Goal: Task Accomplishment & Management: Manage account settings

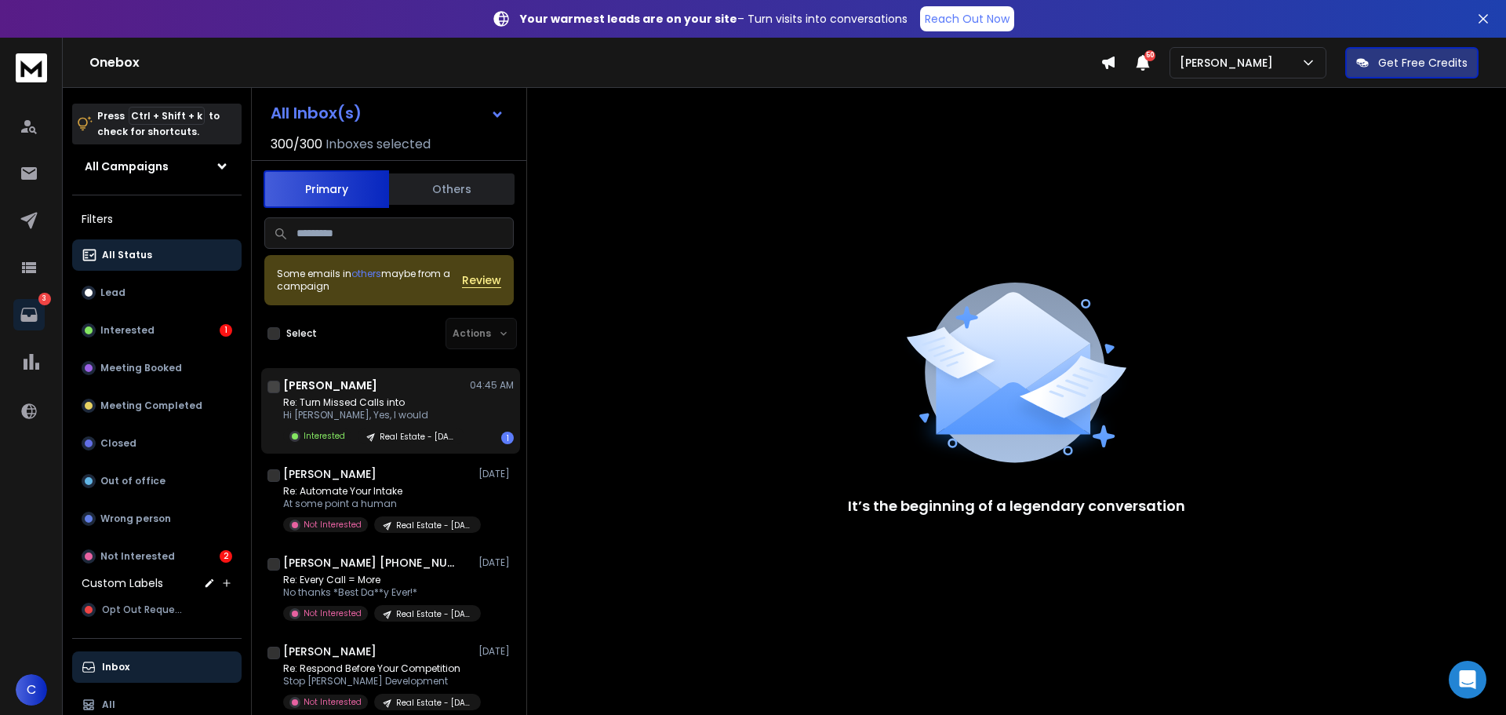
drag, startPoint x: 366, startPoint y: 404, endPoint x: 374, endPoint y: 407, distance: 9.2
click at [366, 403] on p "Re: Turn Missed Calls into" at bounding box center [373, 402] width 181 height 13
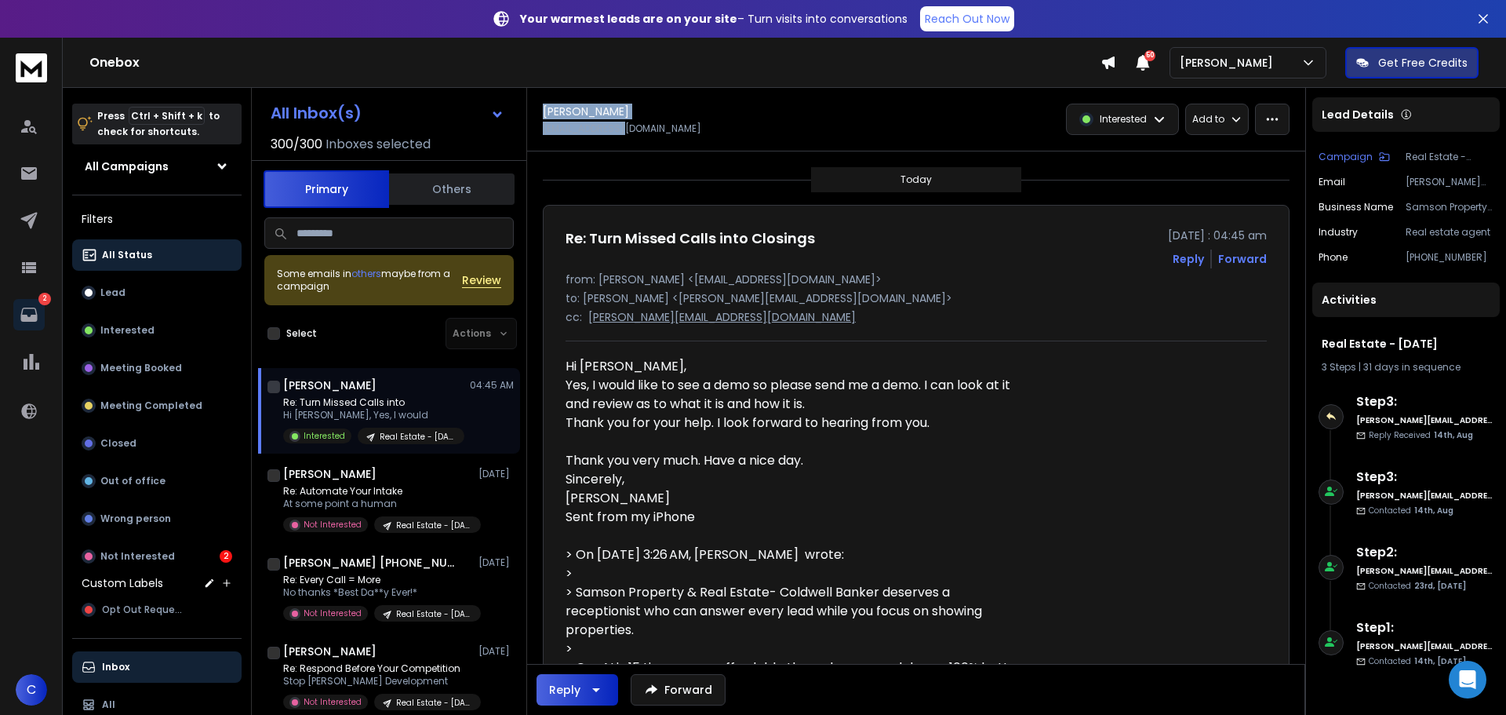
drag, startPoint x: 639, startPoint y: 107, endPoint x: 639, endPoint y: 158, distance: 51.0
click at [538, 111] on div "[PERSON_NAME] [PERSON_NAME] [EMAIL_ADDRESS][DOMAIN_NAME] Interested Add to Inte…" at bounding box center [916, 120] width 778 height 64
click at [638, 168] on div "Today" at bounding box center [916, 179] width 747 height 25
drag, startPoint x: 634, startPoint y: 109, endPoint x: 533, endPoint y: 109, distance: 101.2
click at [533, 109] on div "[PERSON_NAME] [PERSON_NAME] [EMAIL_ADDRESS][DOMAIN_NAME] Interested Add to Inte…" at bounding box center [916, 120] width 778 height 64
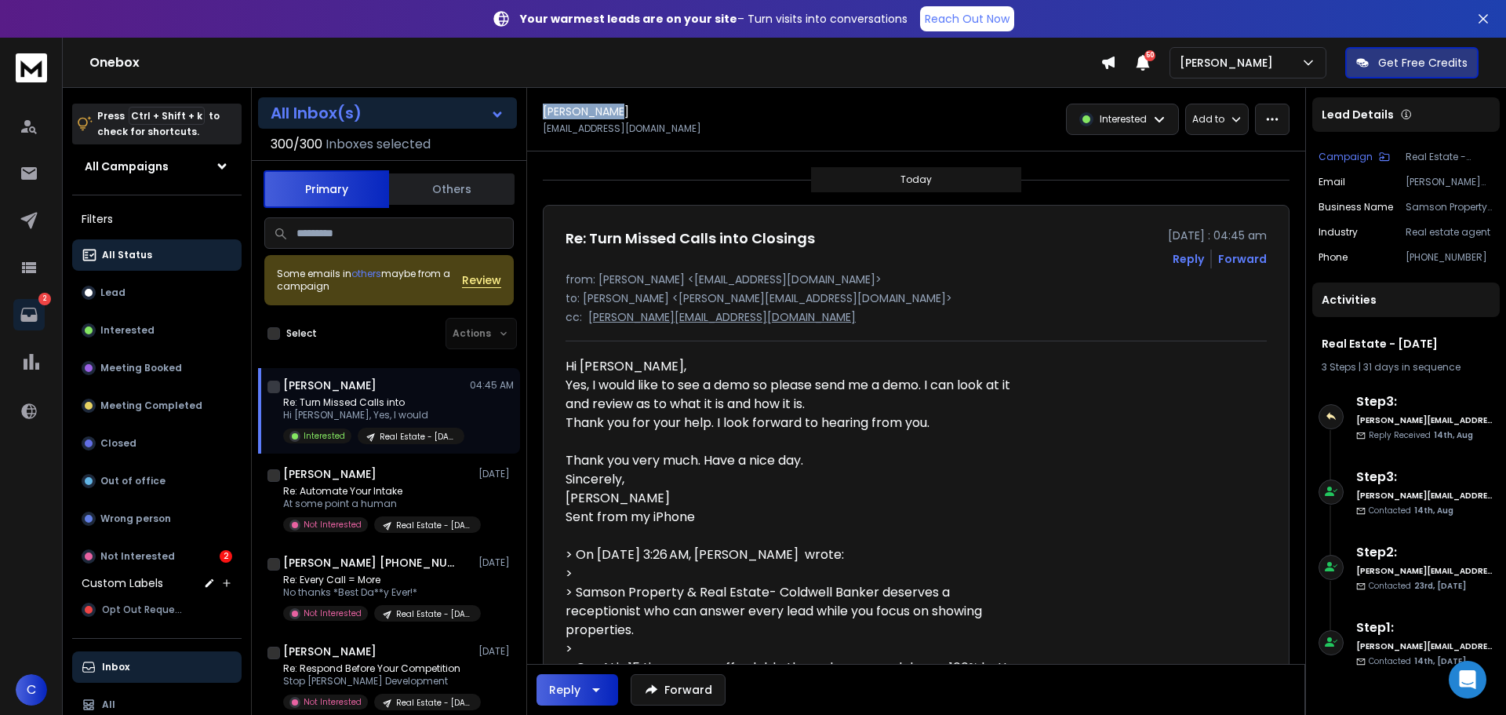
copy h1 "[PERSON_NAME]"
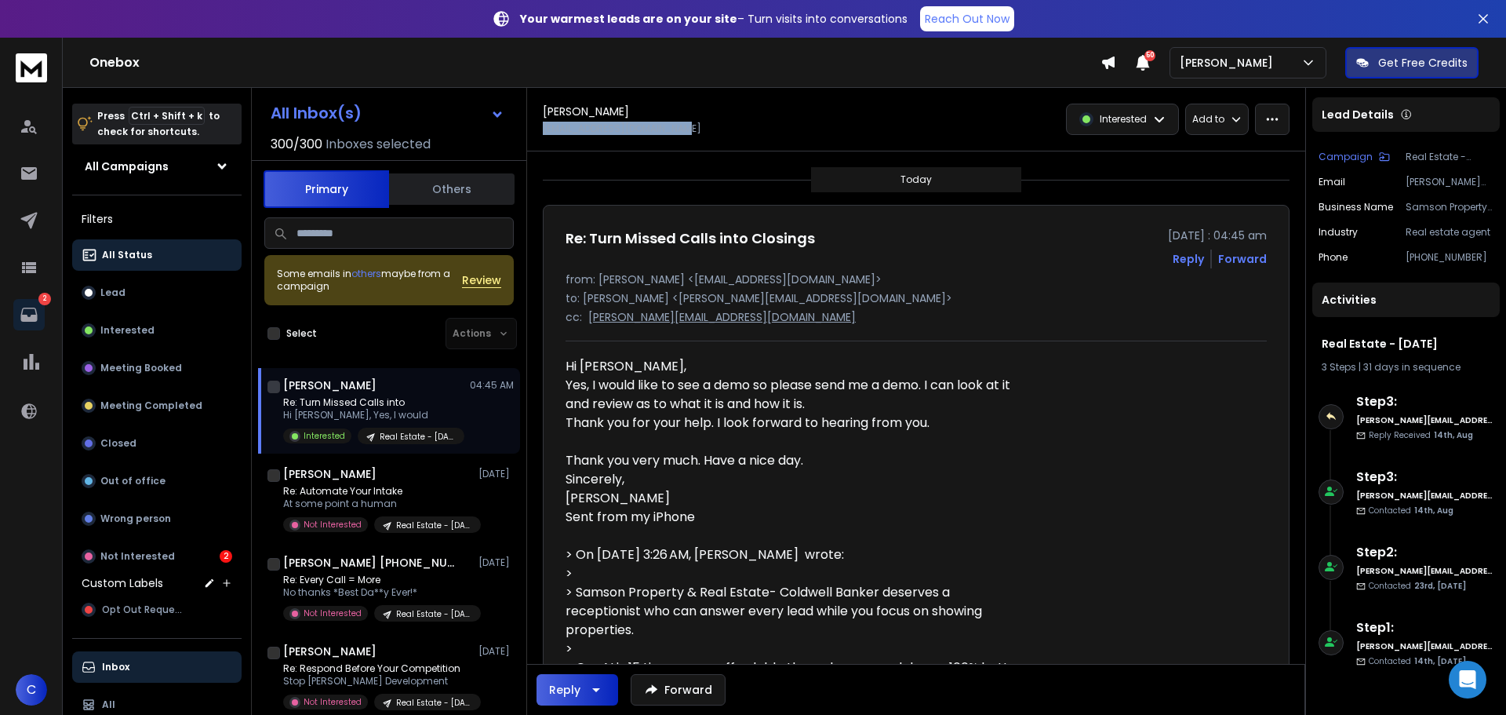
drag, startPoint x: 717, startPoint y: 129, endPoint x: 539, endPoint y: 136, distance: 178.2
click at [539, 136] on div "[PERSON_NAME] [PERSON_NAME] [EMAIL_ADDRESS][DOMAIN_NAME] Interested Add to Inte…" at bounding box center [916, 120] width 778 height 64
copy p "[EMAIL_ADDRESS][DOMAIN_NAME]"
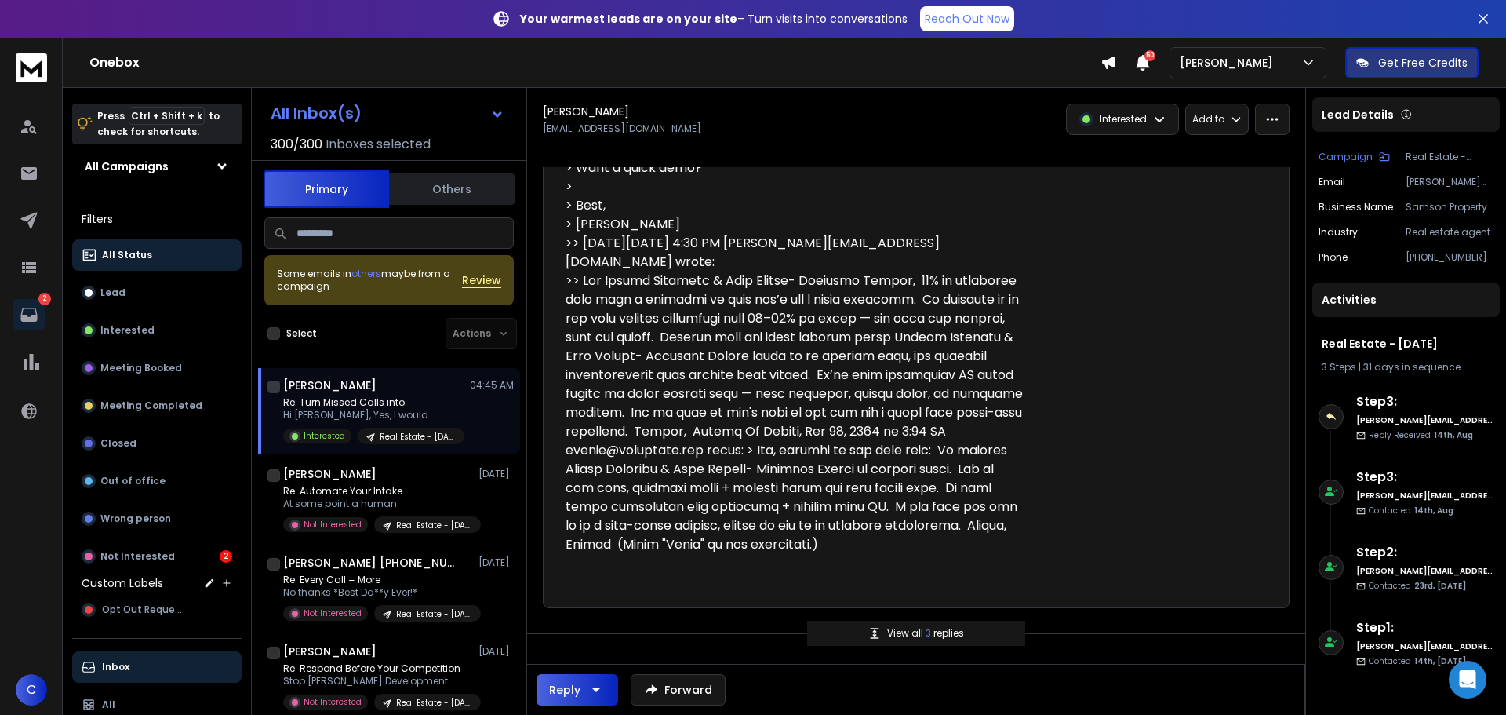
click at [914, 627] on p "View all 3 replies" at bounding box center [925, 633] width 77 height 13
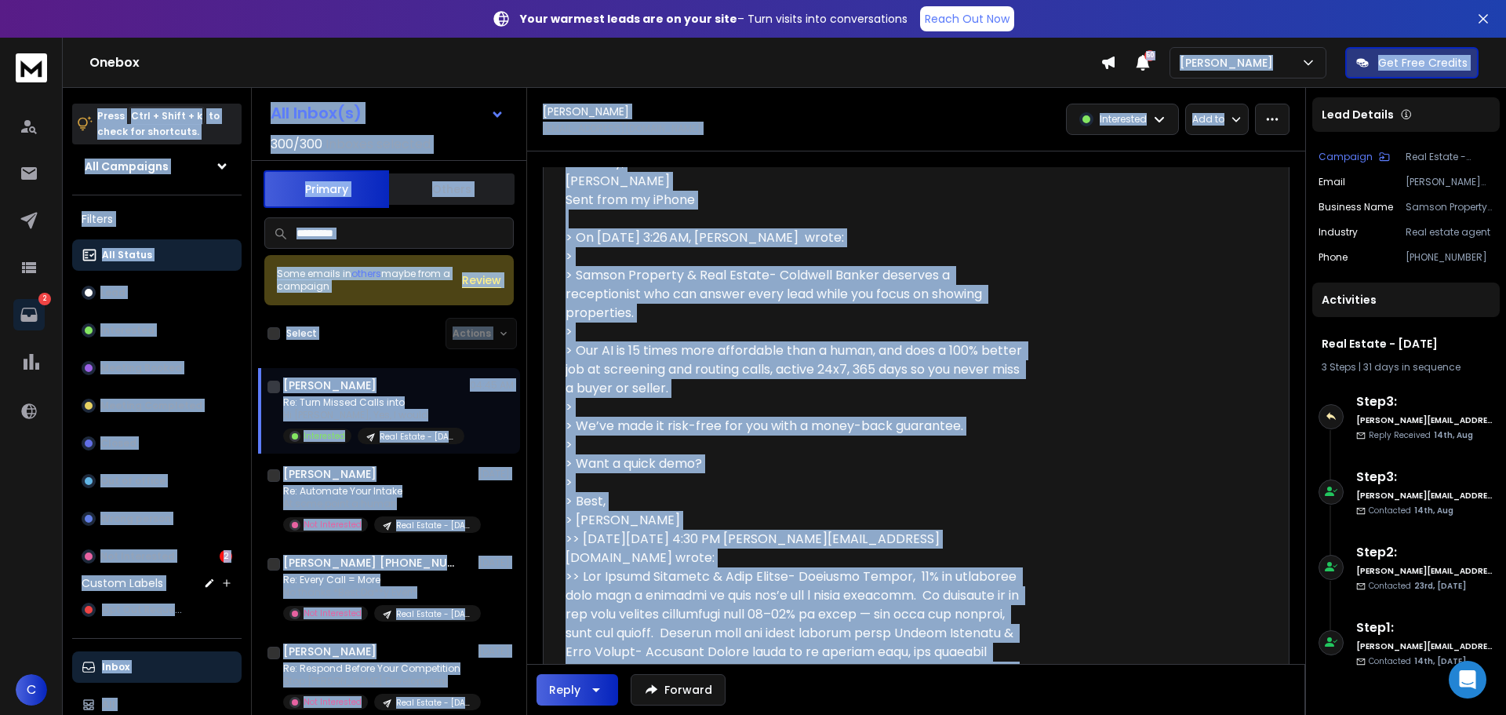
scroll to position [0, 0]
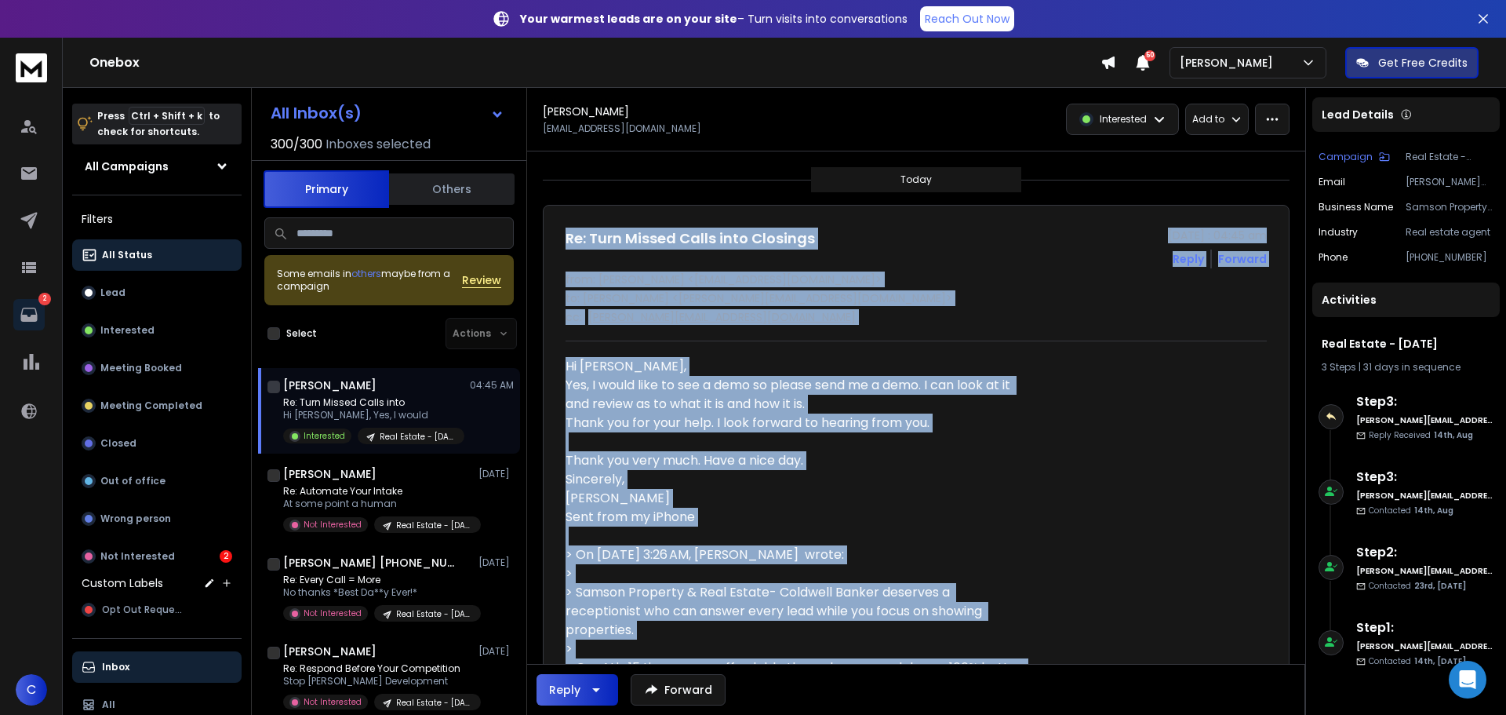
drag, startPoint x: 977, startPoint y: 584, endPoint x: 550, endPoint y: 238, distance: 548.9
click at [550, 238] on div "Re: Turn Missed Calls into Closings [DATE] : 04:45 am Reply Forward from: [PERS…" at bounding box center [916, 713] width 747 height 1016
copy div "Lo: Ipsu Dolors Ametc adip Elitsedd 29 Eiusmo 7203 : 29:52 te Incid Utlabor etd…"
click at [1068, 485] on div "Re: Turn Missed Calls into Closings [DATE] : 04:45 am Reply Forward from: [PERS…" at bounding box center [916, 713] width 701 height 970
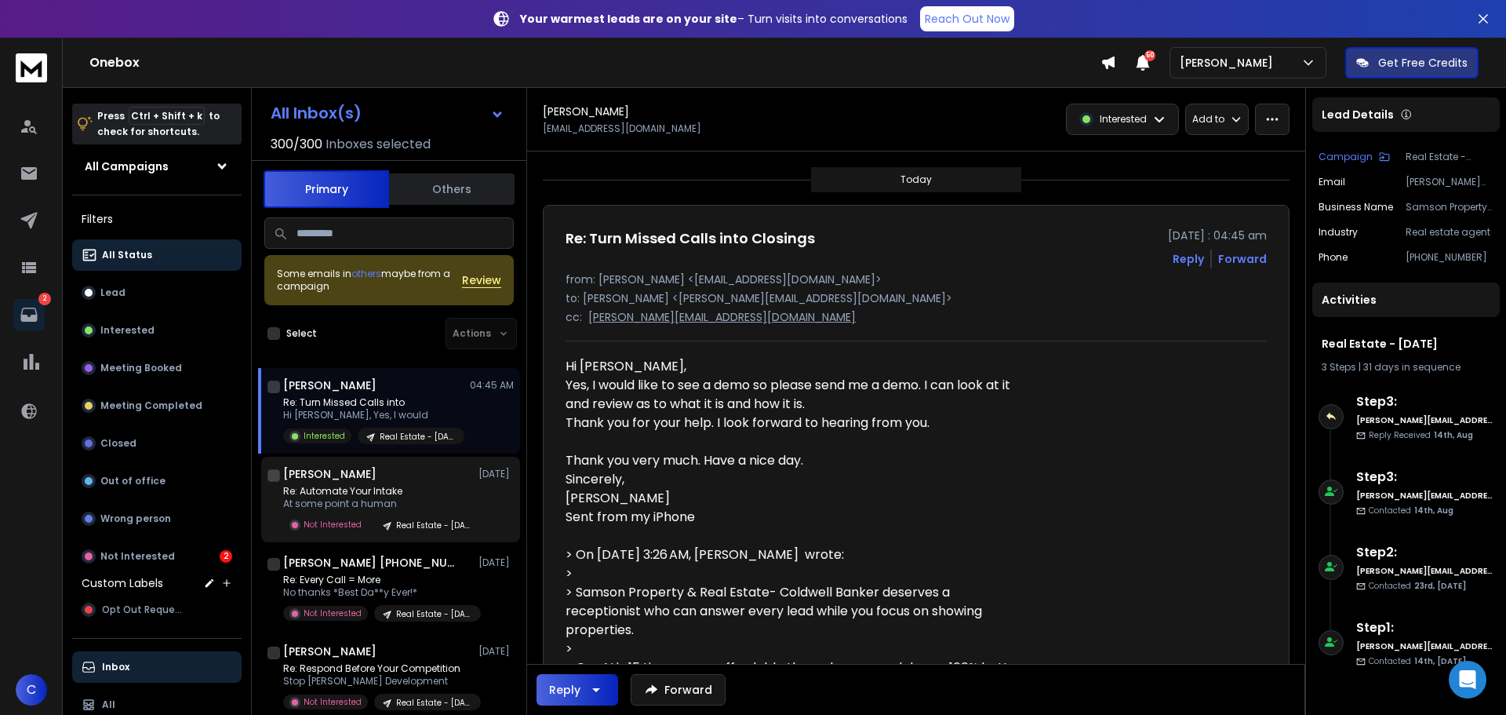
click at [473, 482] on div "[PERSON_NAME] [DATE] Re: Automate Your Intake At some point a human Not Interes…" at bounding box center [398, 499] width 231 height 67
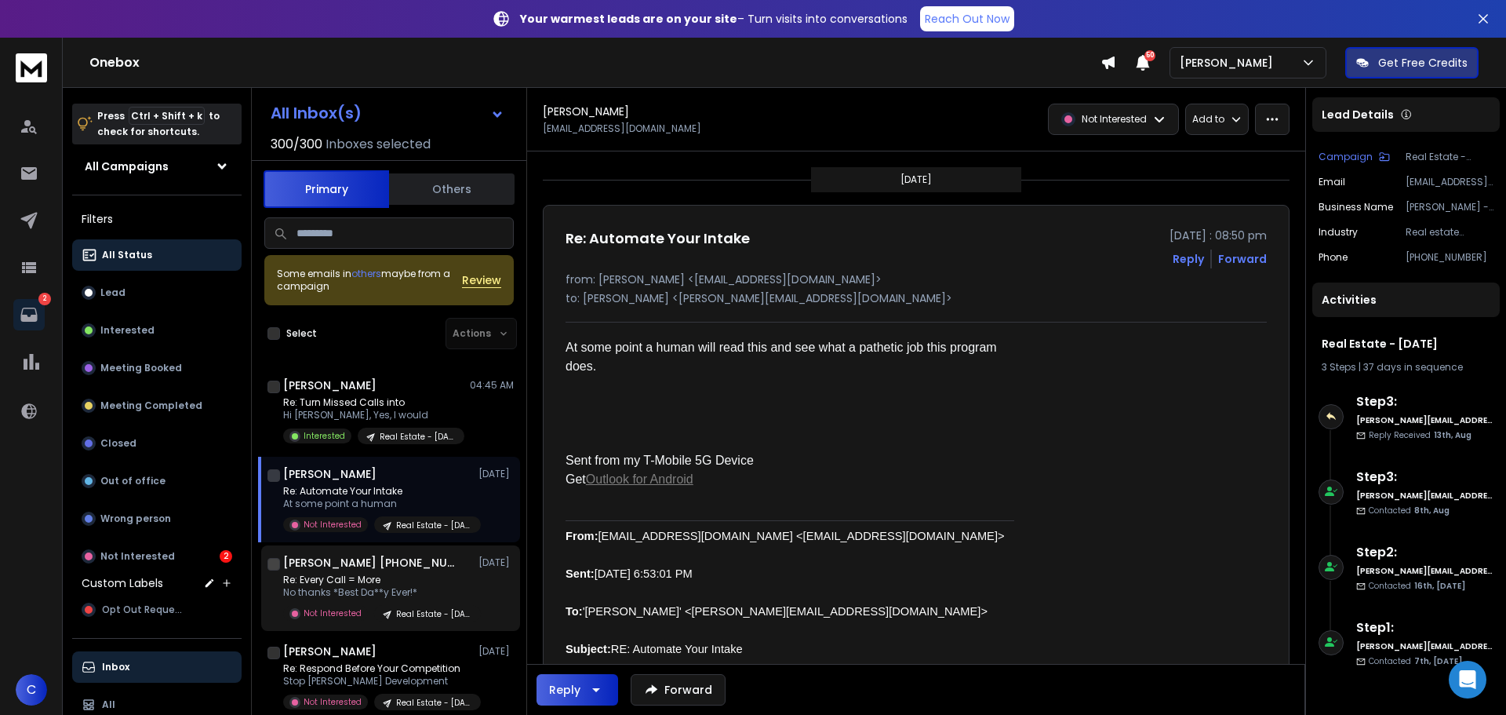
click at [444, 560] on div "[PERSON_NAME] [PHONE_NUMBER] [DATE]" at bounding box center [398, 563] width 231 height 16
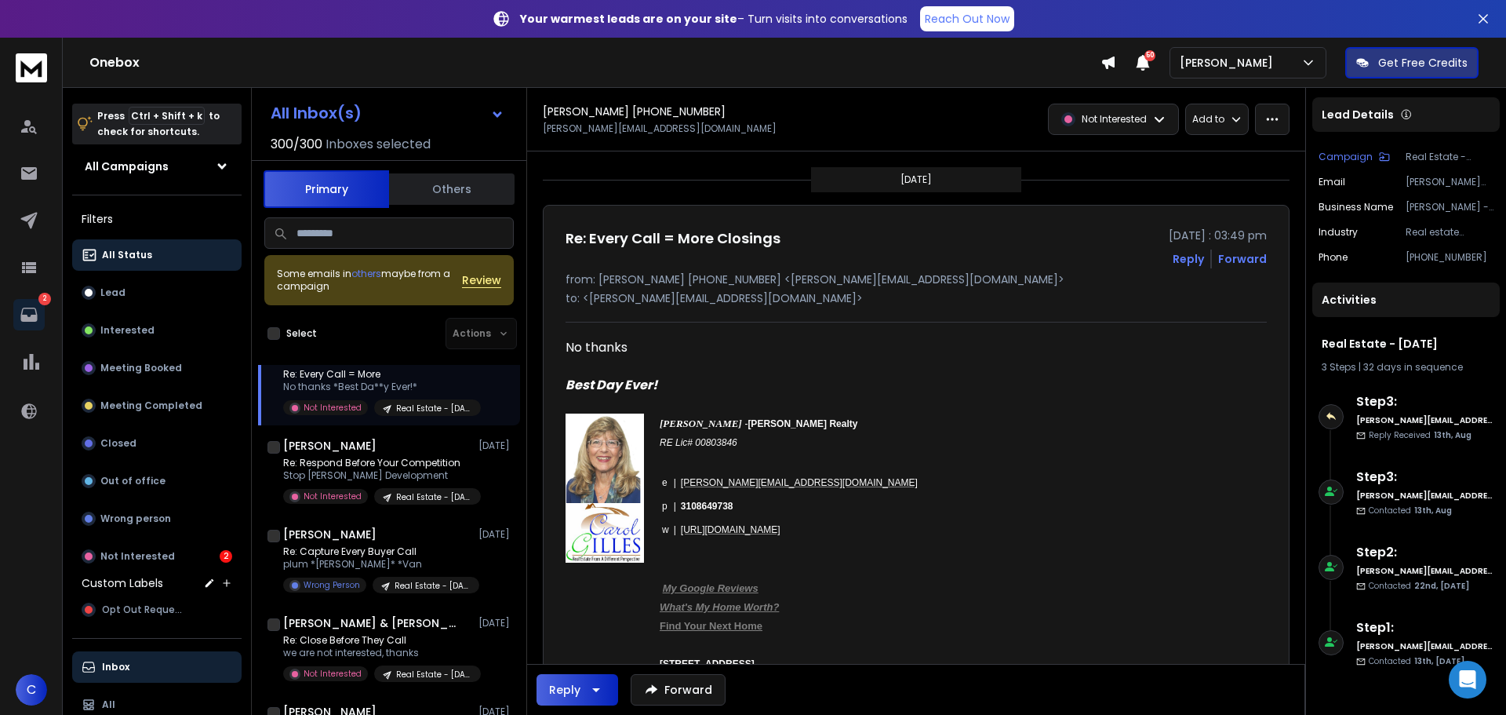
scroll to position [212, 0]
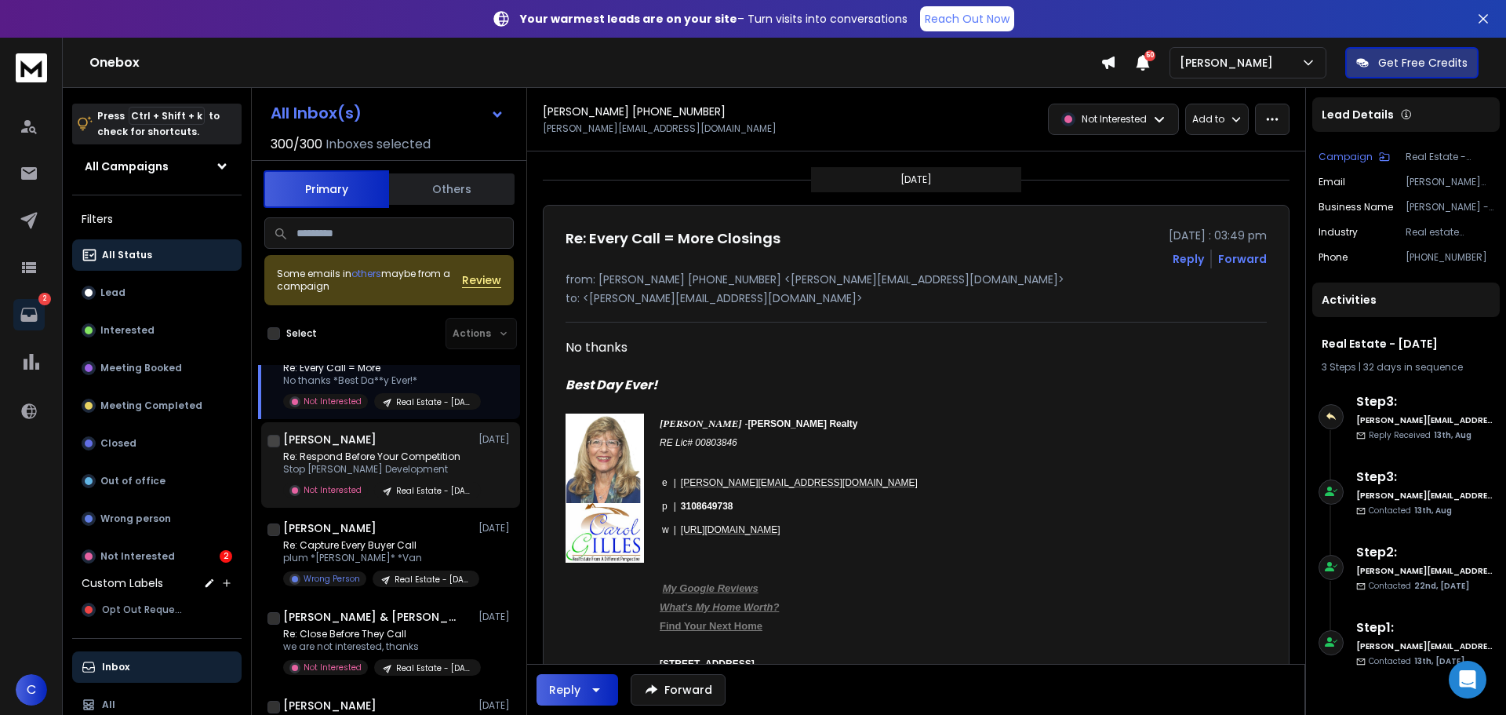
click at [412, 461] on p "Re: Respond Before Your Competition" at bounding box center [377, 456] width 188 height 13
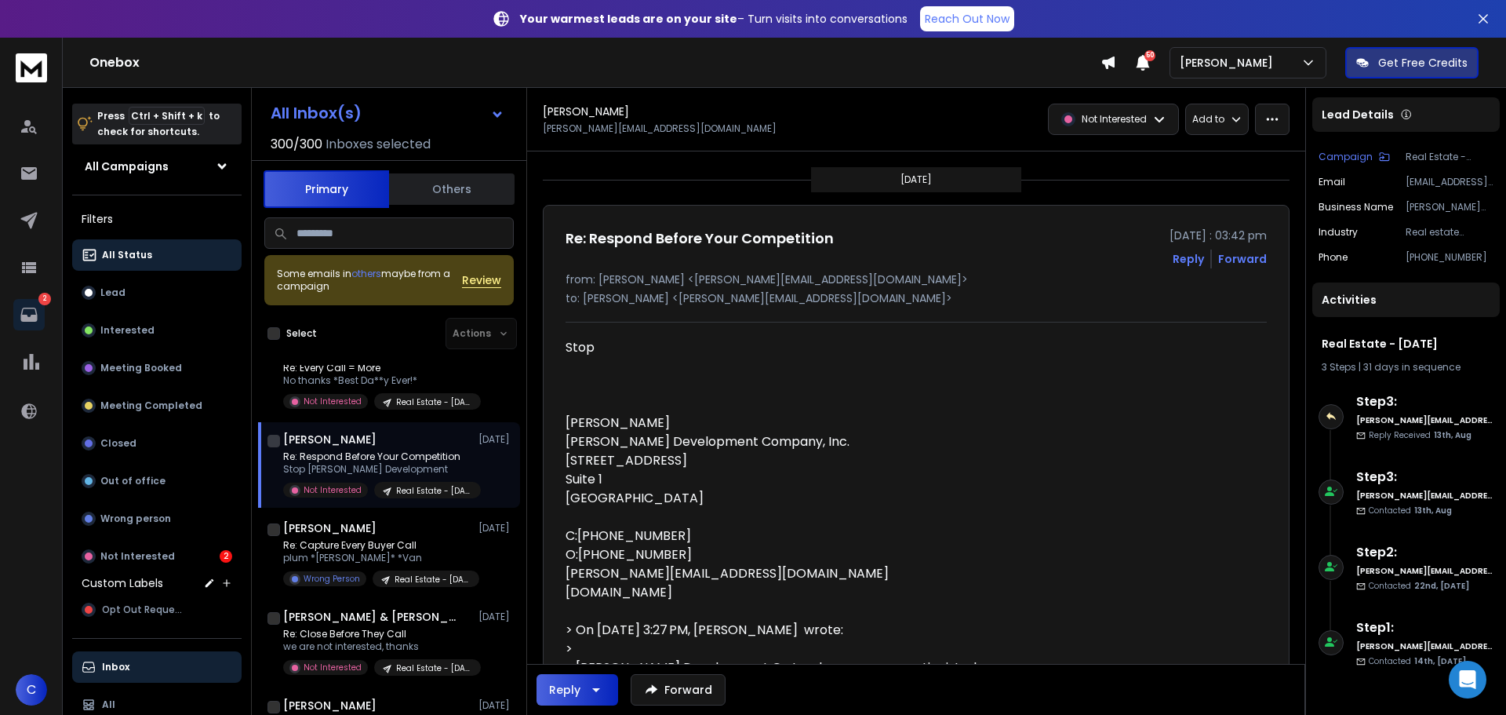
click at [1113, 108] on div "Not Interested" at bounding box center [1113, 119] width 129 height 30
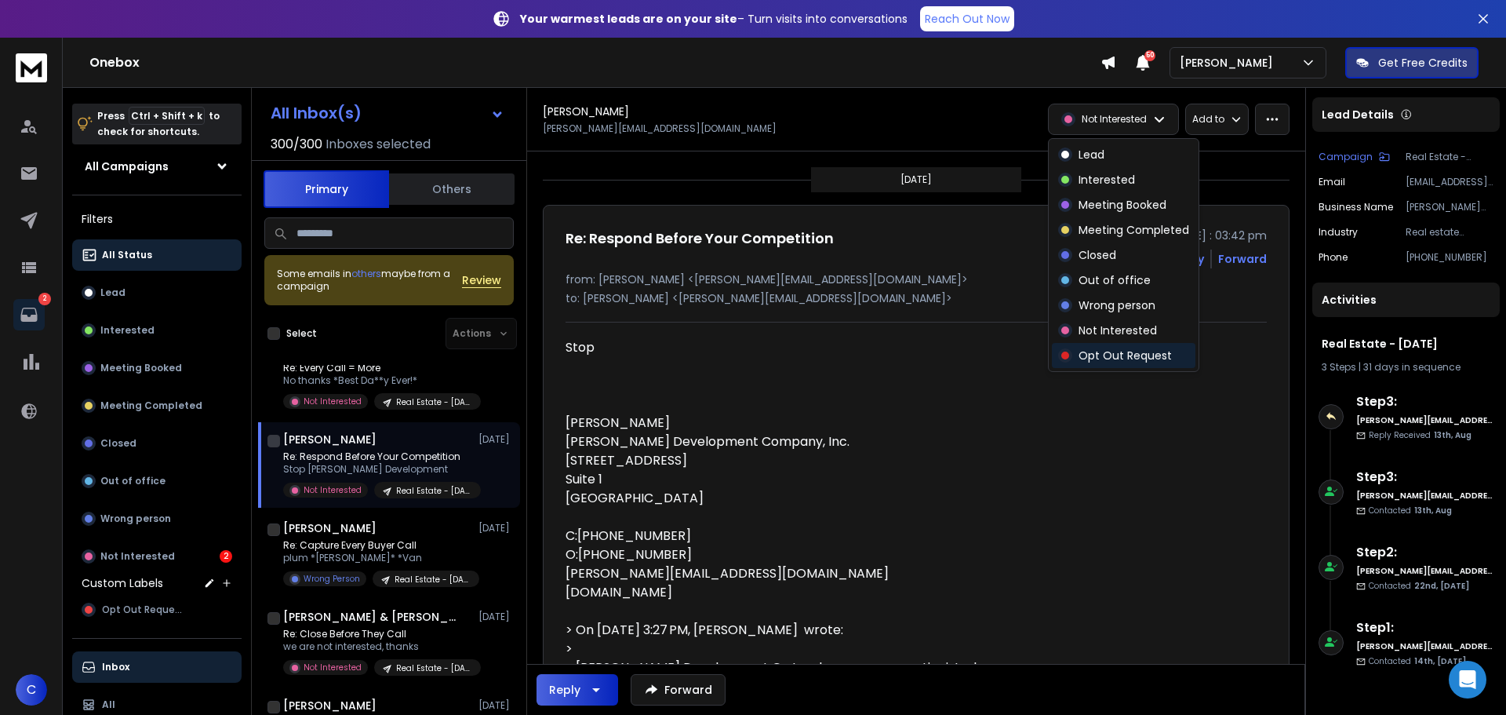
click at [1156, 347] on div "Opt Out Request" at bounding box center [1124, 355] width 144 height 25
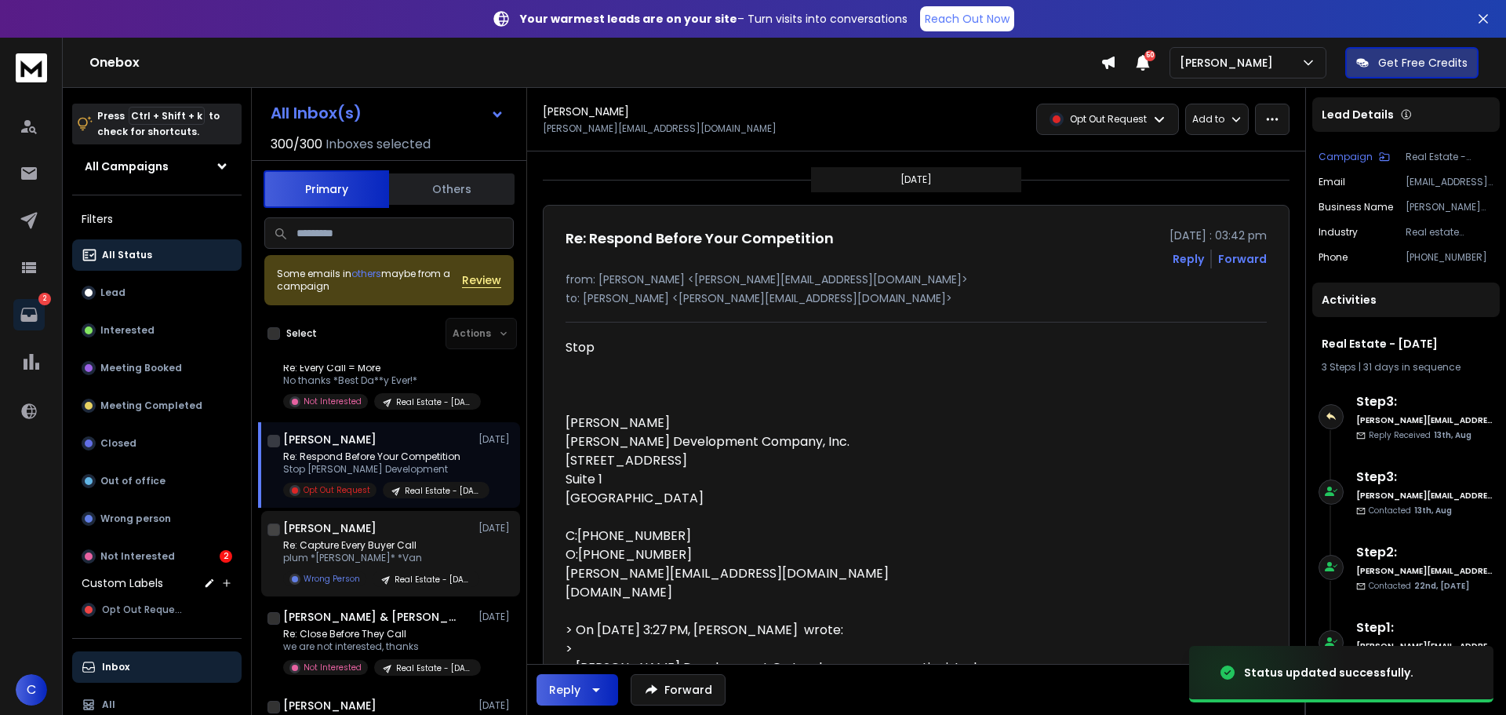
click at [461, 530] on div "[PERSON_NAME] [DATE]" at bounding box center [398, 528] width 231 height 16
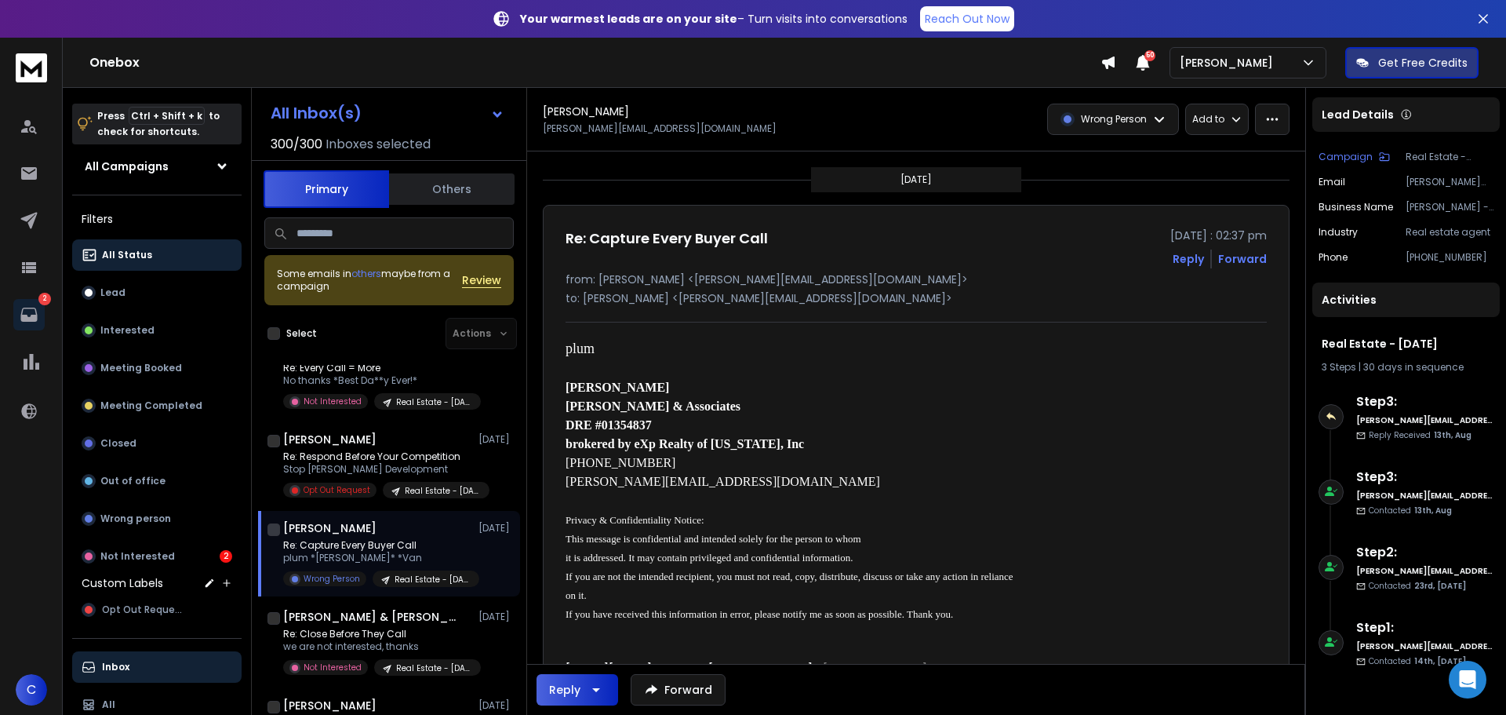
scroll to position [556, 0]
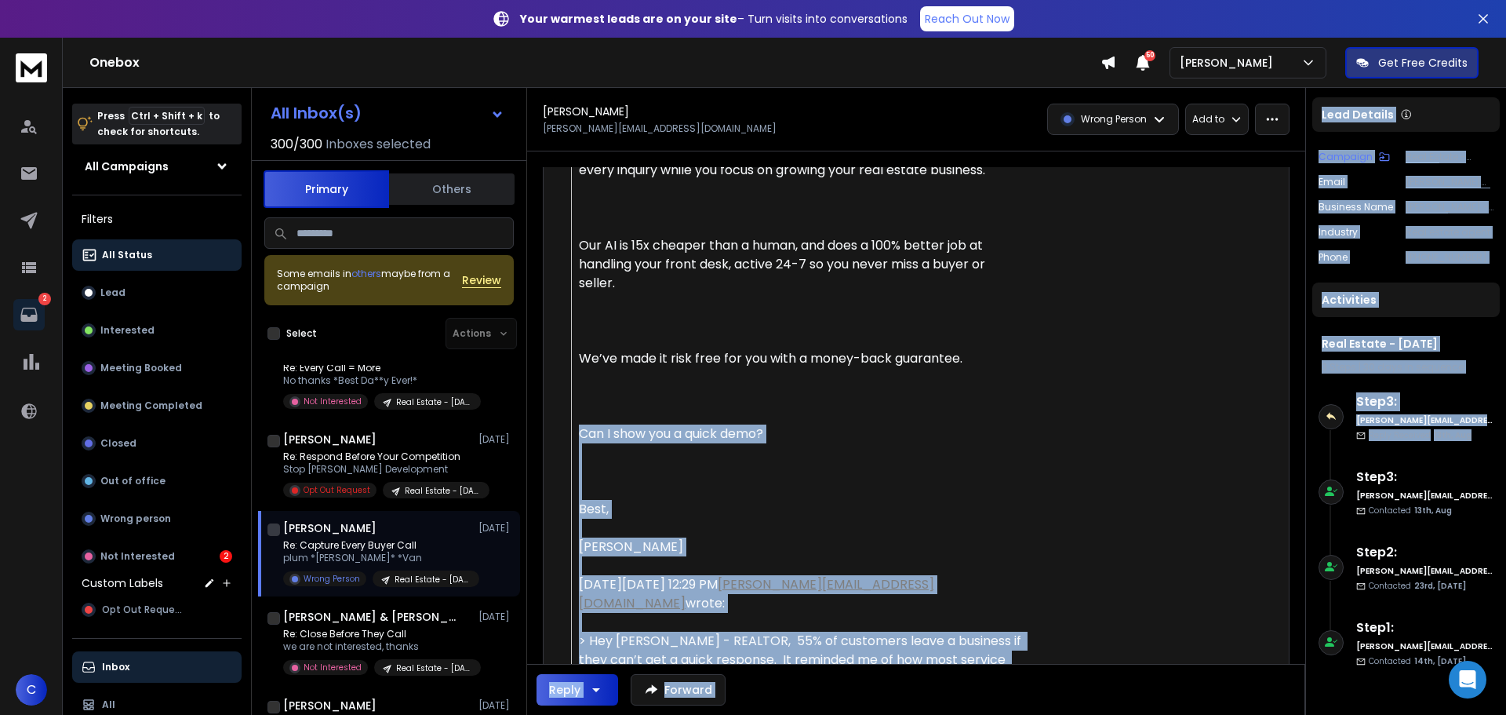
drag, startPoint x: 1305, startPoint y: 474, endPoint x: 1233, endPoint y: 451, distance: 74.9
click at [1293, 436] on div "All Inbox(s) 300 / 300 Inboxes selected Primary Others Some emails in others ma…" at bounding box center [878, 445] width 1255 height 715
click at [1174, 447] on div "Re: Capture Every Buyer Call [DATE] : 02:37 pm Reply Forward from: [PERSON_NAME…" at bounding box center [916, 327] width 701 height 1312
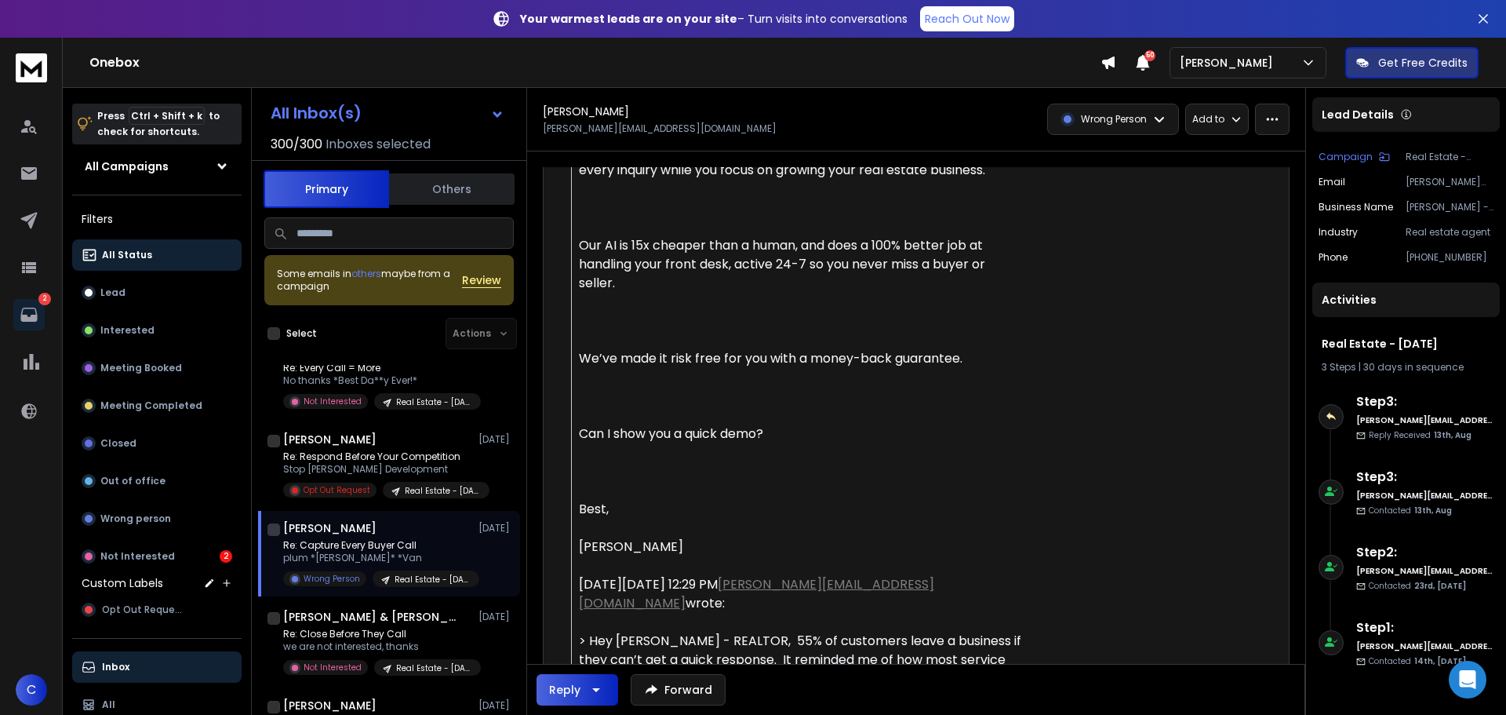
click at [1178, 409] on div "Re: Capture Every Buyer Call [DATE] : 02:37 pm Reply Forward from: [PERSON_NAME…" at bounding box center [916, 327] width 701 height 1312
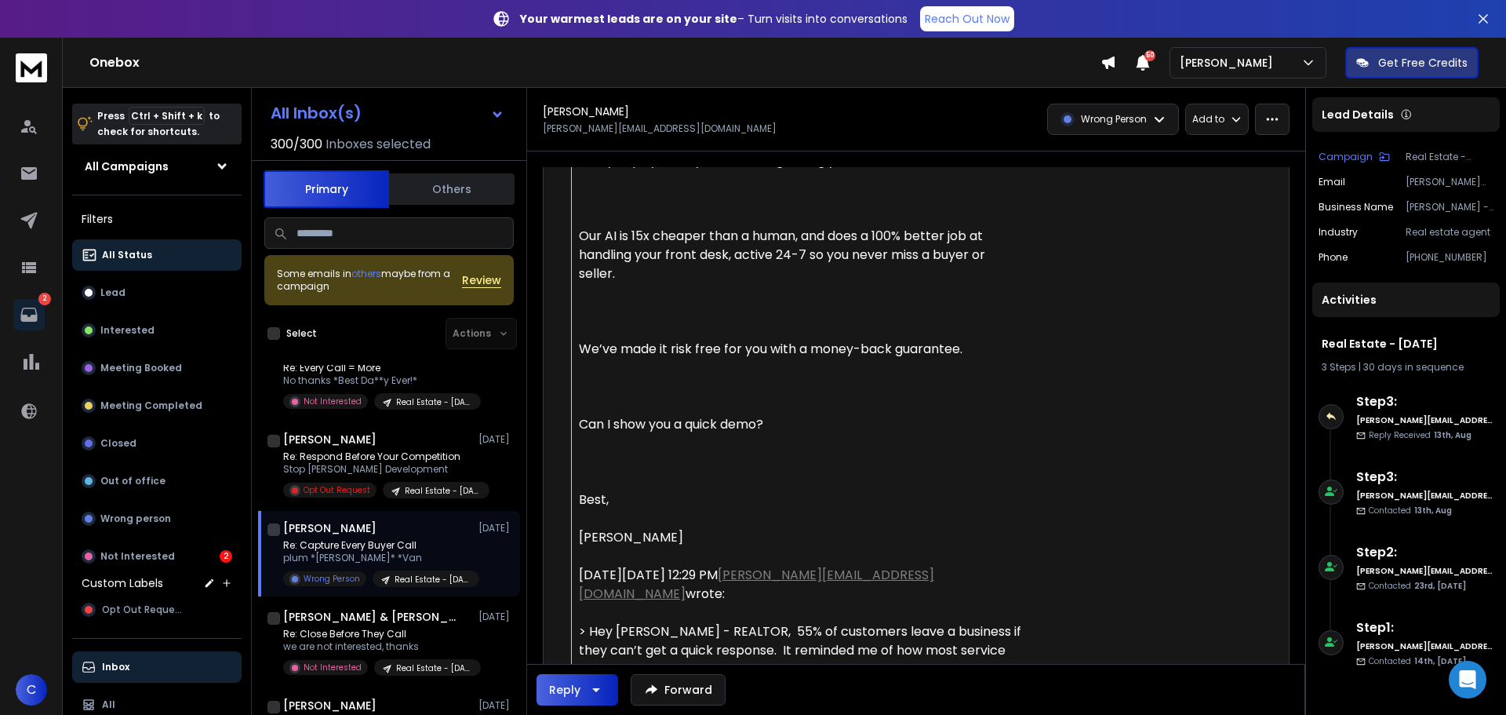
scroll to position [675, 0]
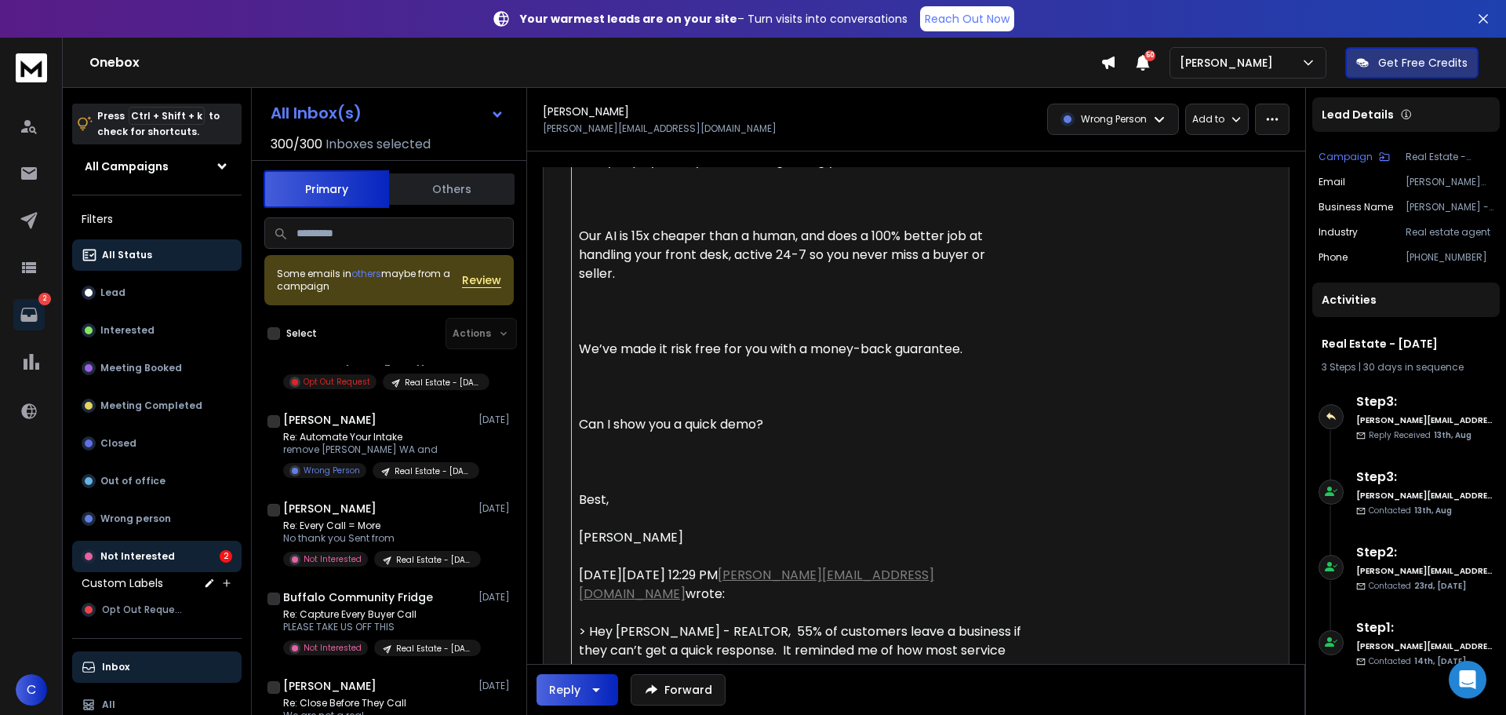
click at [129, 561] on p "Not Interested" at bounding box center [137, 556] width 75 height 13
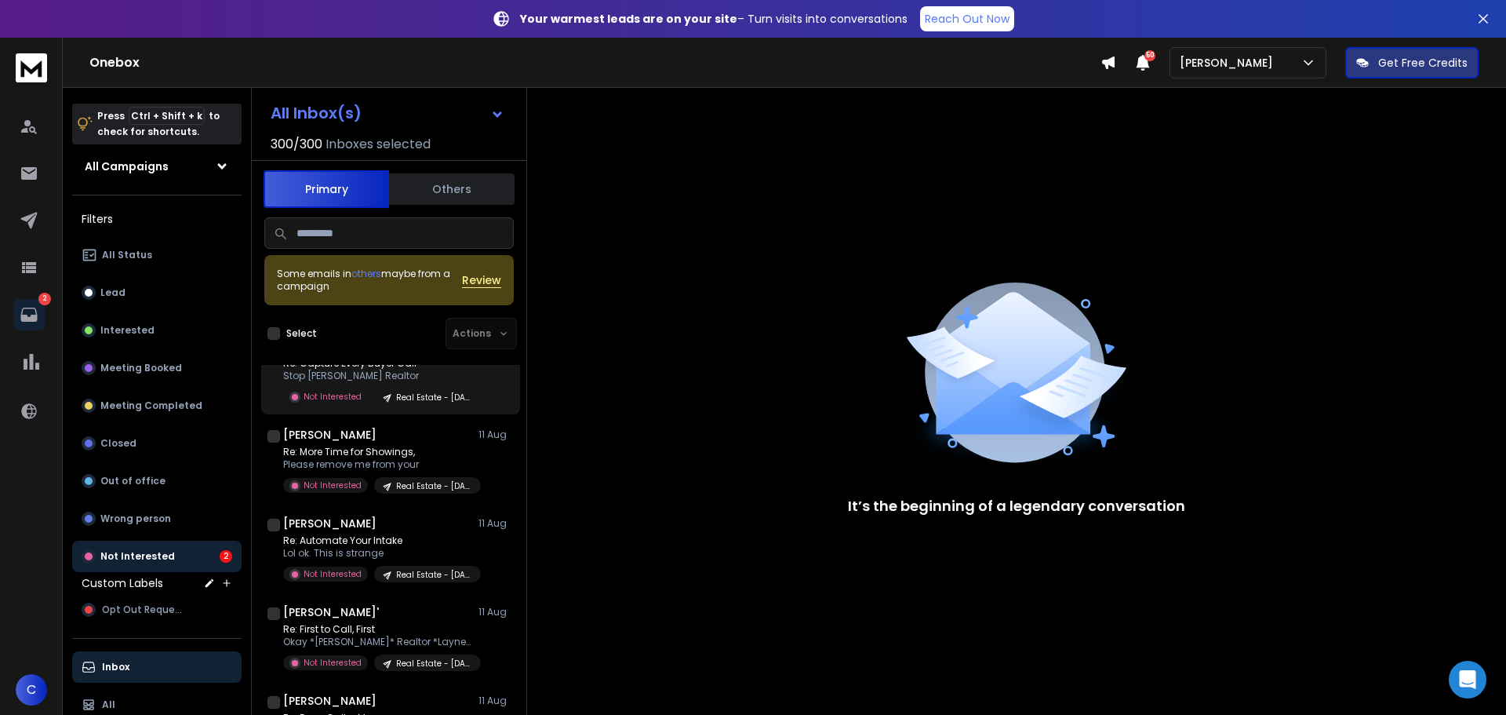
scroll to position [463, 0]
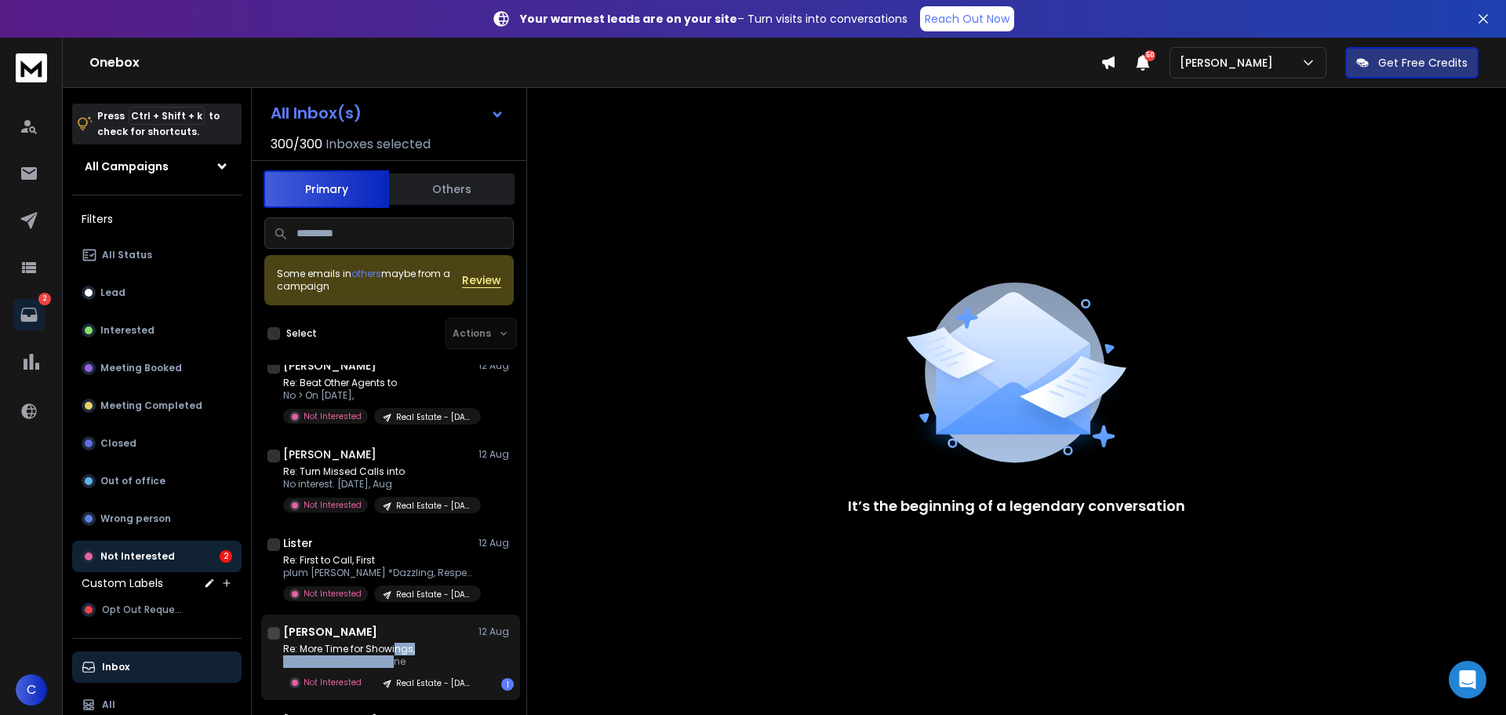
click at [393, 655] on div "Re: More Time for Showings, Stop Sent from my iPhone Not Interested Real Estate…" at bounding box center [382, 667] width 198 height 48
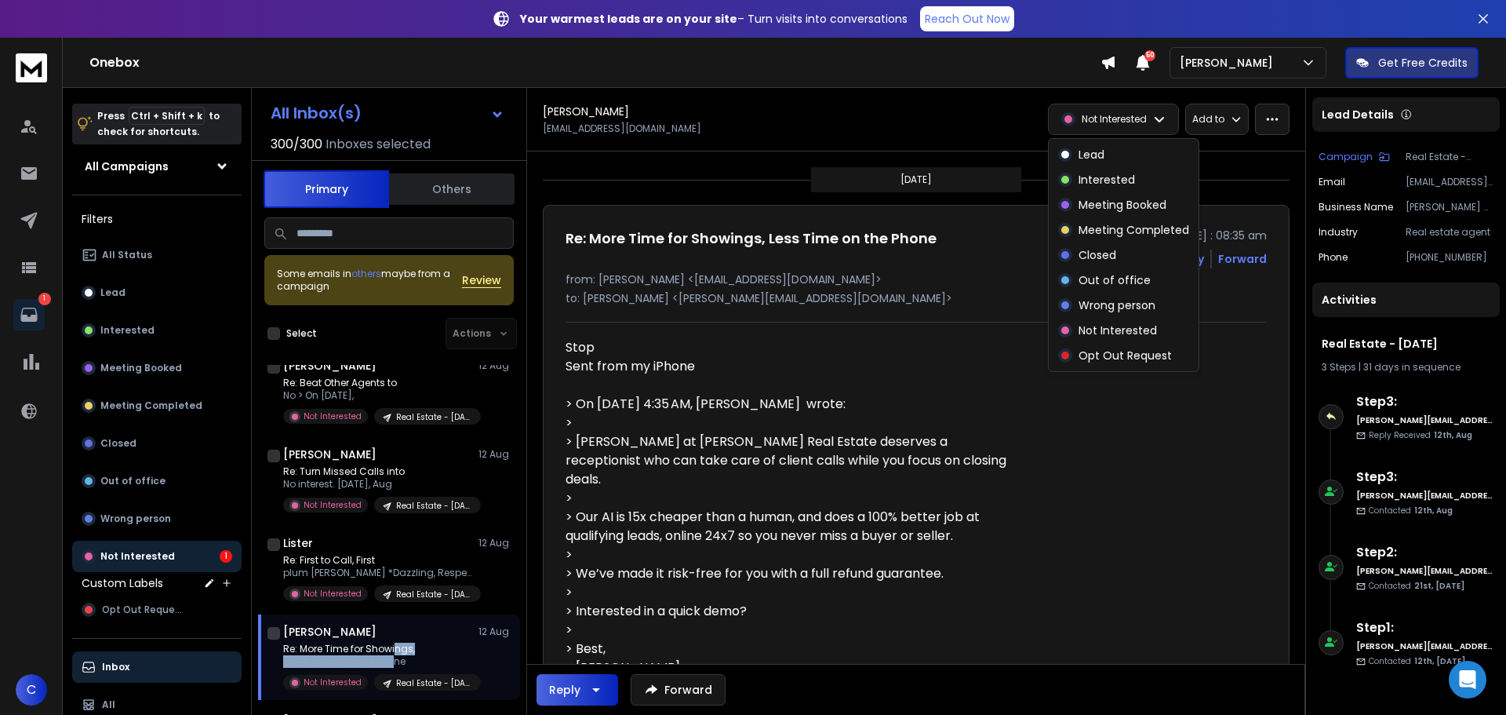
click at [1126, 111] on div "Not Interested" at bounding box center [1113, 119] width 129 height 30
click at [1127, 355] on p "Opt Out Request" at bounding box center [1125, 356] width 93 height 16
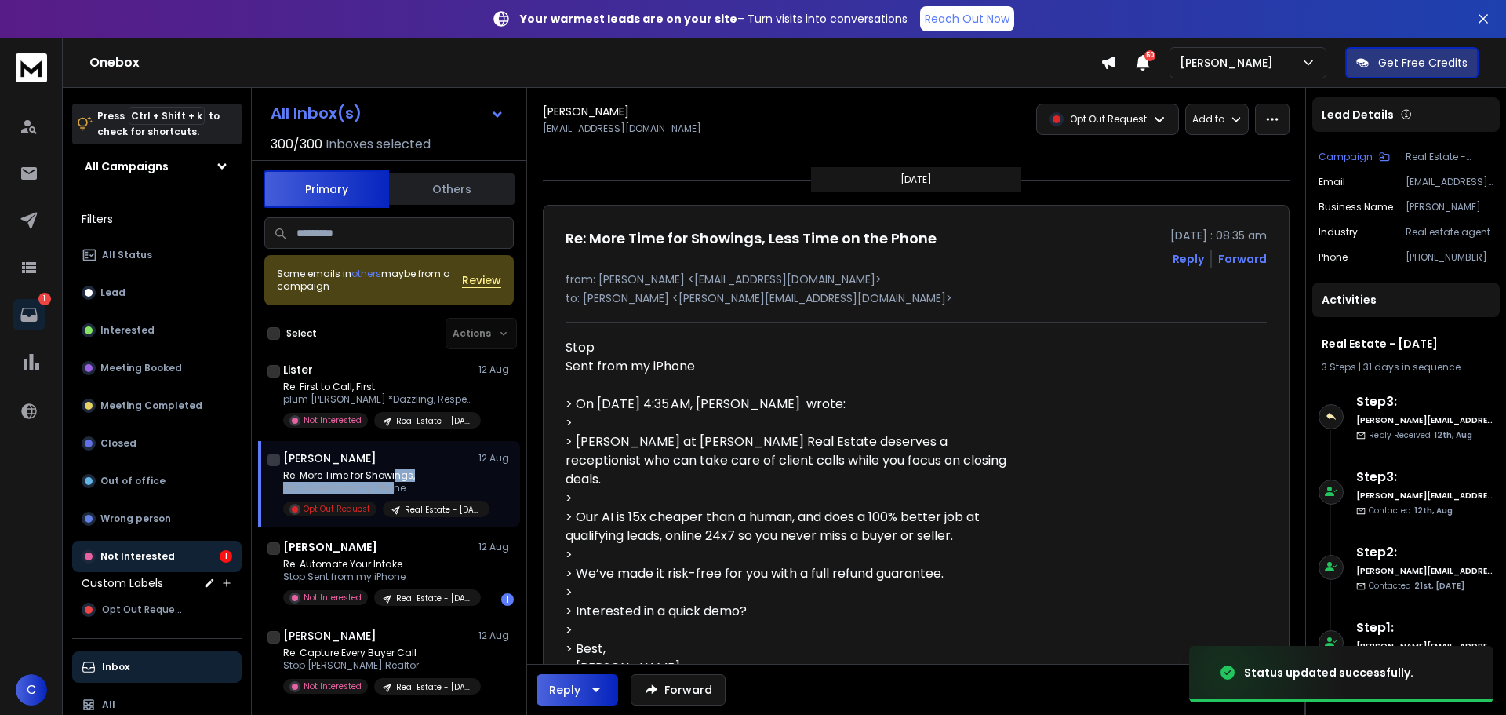
scroll to position [643, 0]
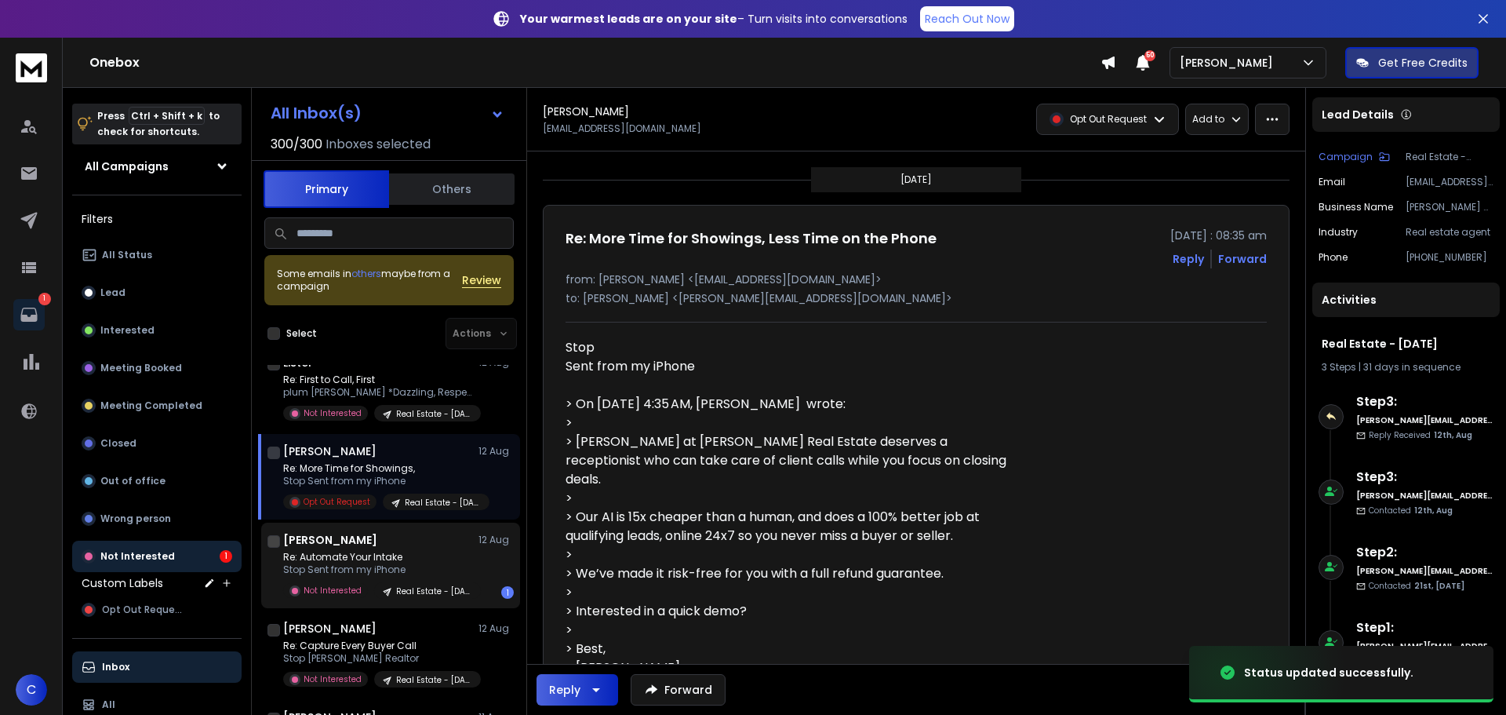
click at [393, 573] on p "Stop Sent from my iPhone" at bounding box center [377, 569] width 188 height 13
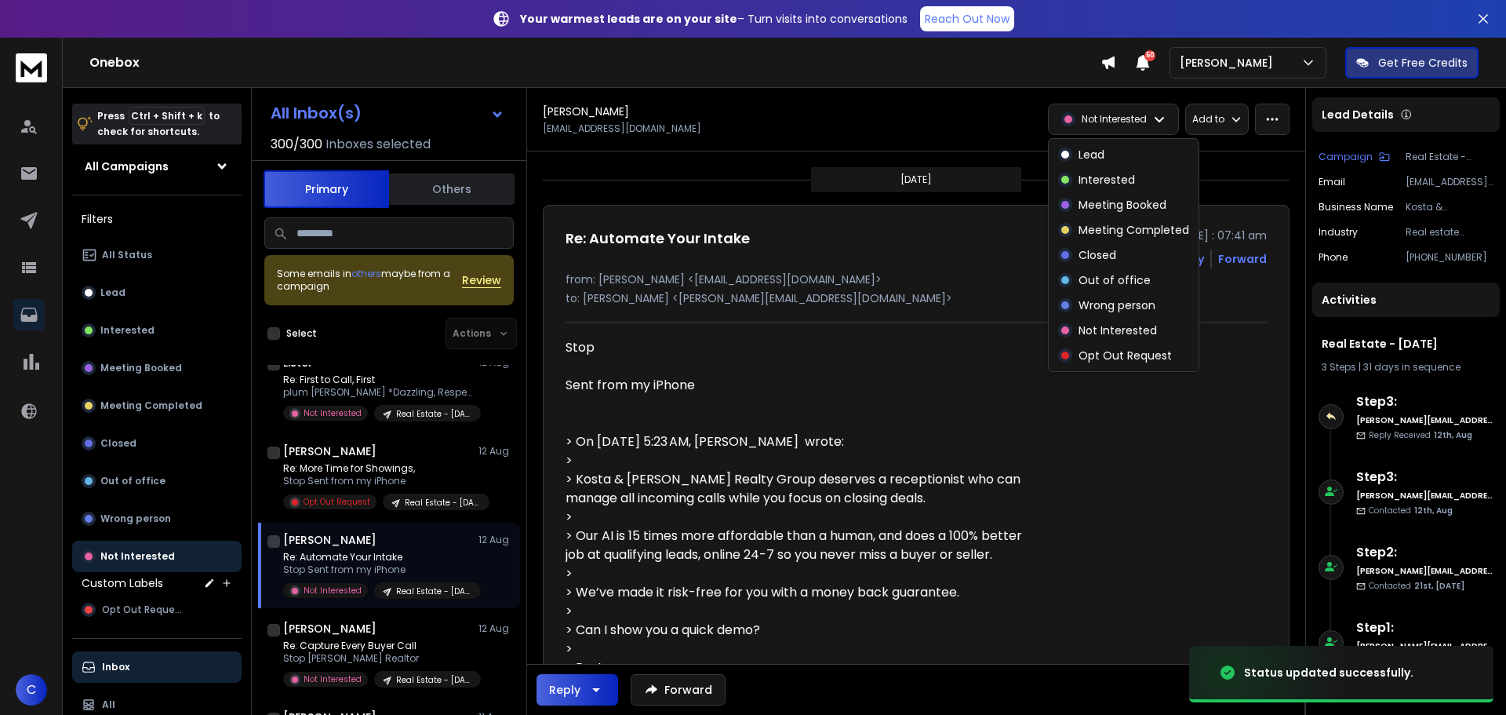
click at [1122, 119] on p "Not Interested" at bounding box center [1114, 119] width 65 height 13
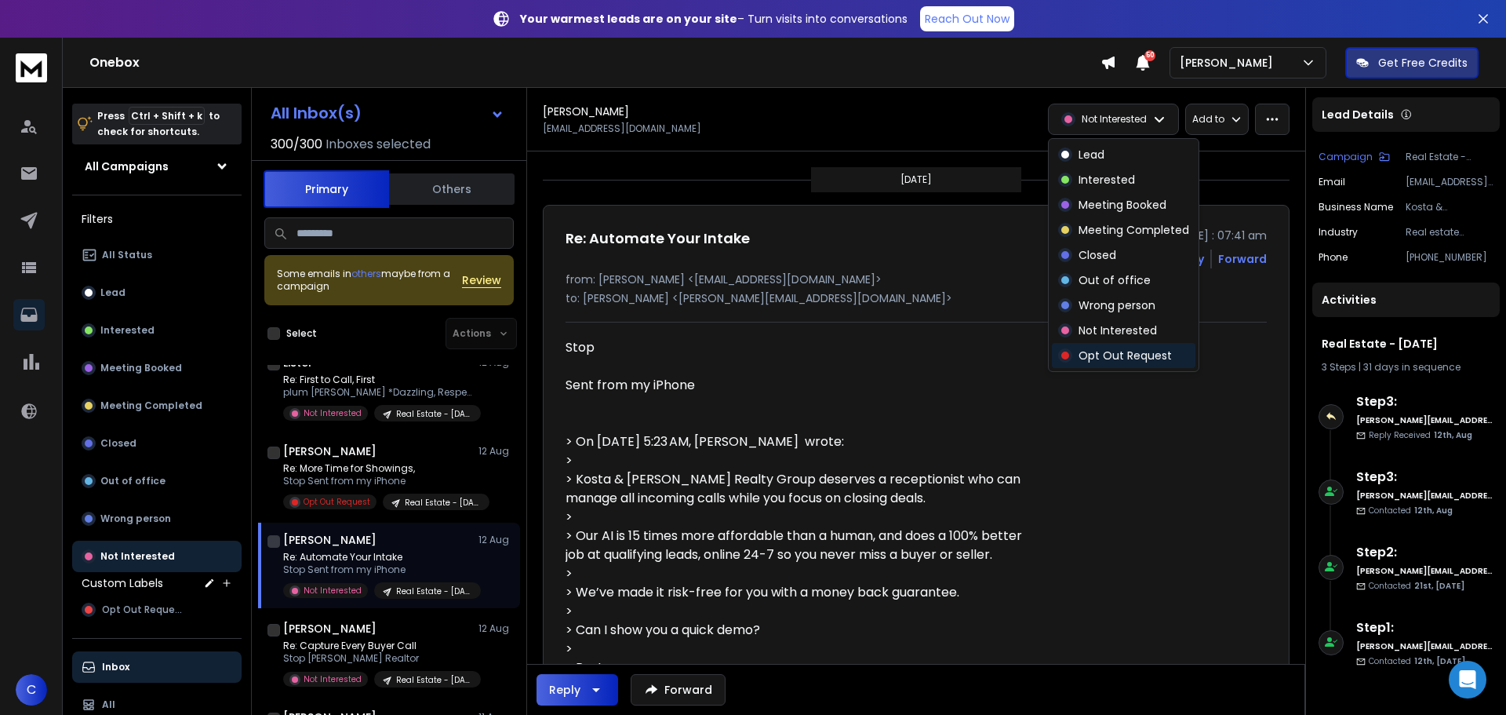
click at [1120, 351] on p "Opt Out Request" at bounding box center [1125, 356] width 93 height 16
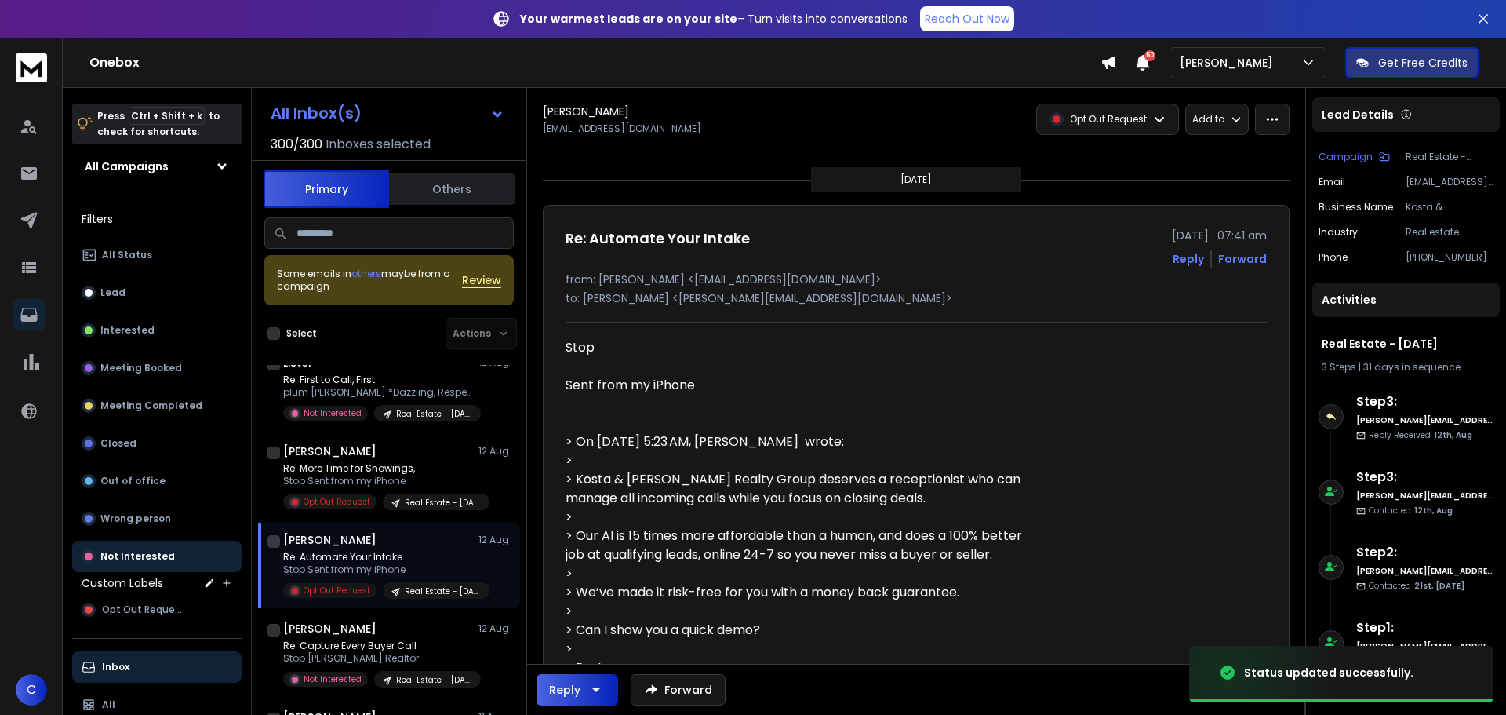
scroll to position [0, 0]
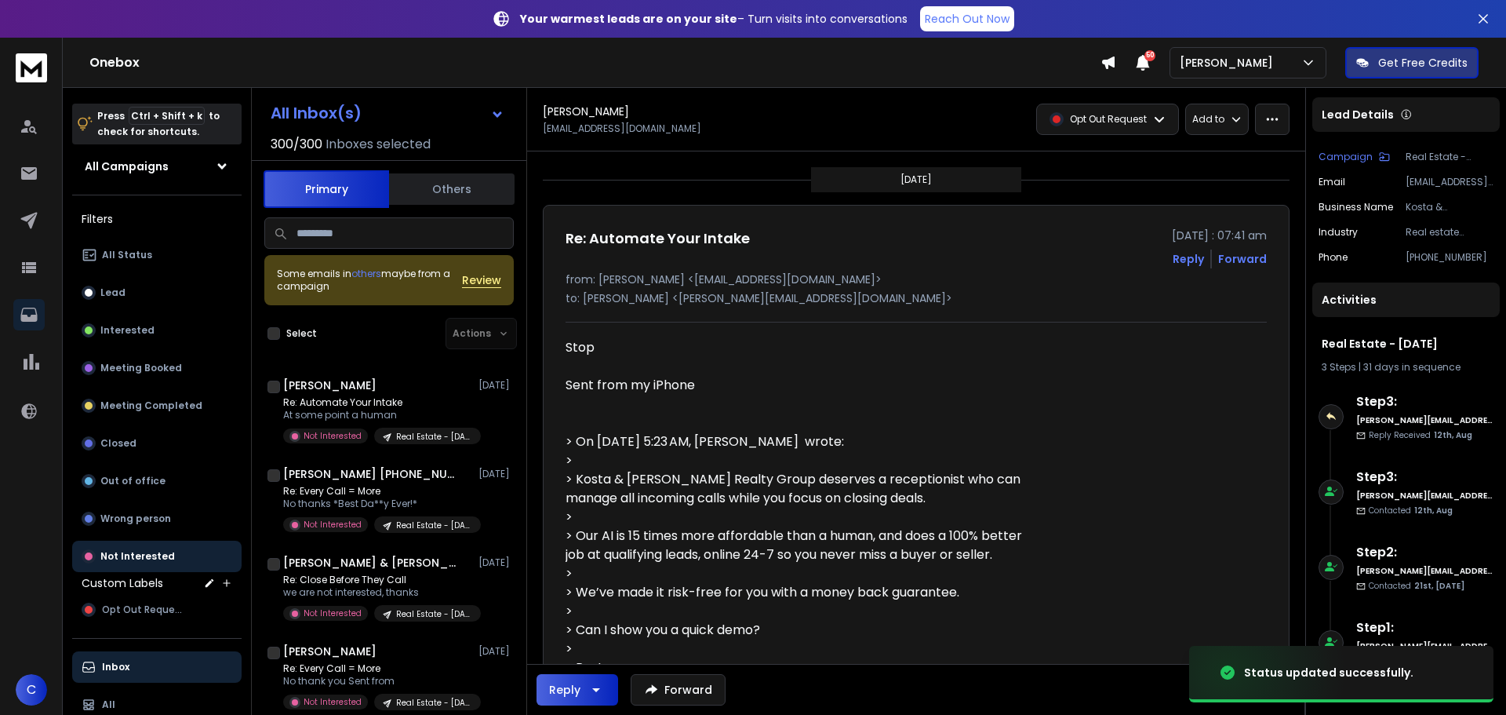
click at [1112, 426] on div "Re: Automate Your Intake [DATE] : 07:41 am Reply Forward from: [PERSON_NAME] <[…" at bounding box center [916, 628] width 701 height 801
